Goal: Task Accomplishment & Management: Use online tool/utility

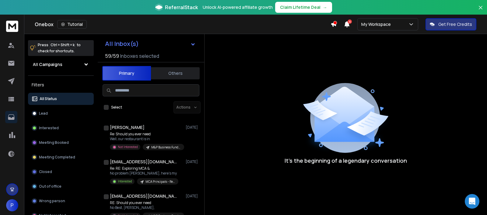
click at [481, 6] on icon "Close banner" at bounding box center [480, 7] width 5 height 5
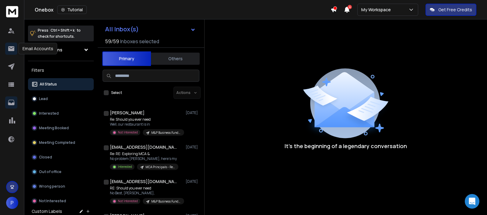
click at [11, 49] on icon at bounding box center [11, 48] width 6 height 5
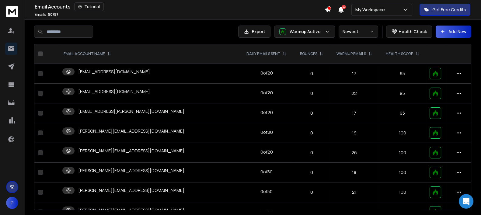
click at [448, 28] on button "Add New" at bounding box center [454, 32] width 36 height 12
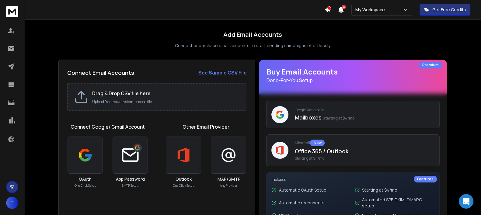
click at [96, 96] on h2 "Drag & Drop CSV file here" at bounding box center [166, 93] width 148 height 7
type input "**********"
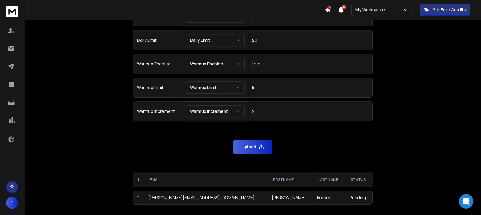
scroll to position [370, 0]
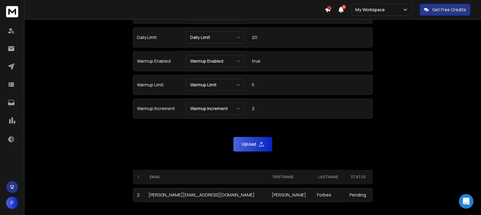
click at [257, 138] on button "Upload" at bounding box center [253, 144] width 39 height 15
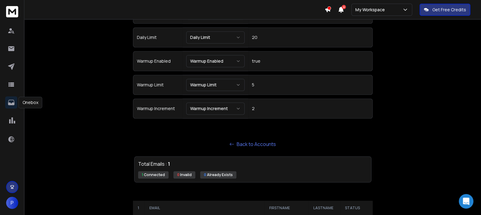
click at [11, 104] on icon at bounding box center [11, 102] width 6 height 5
